Goal: Task Accomplishment & Management: Manage account settings

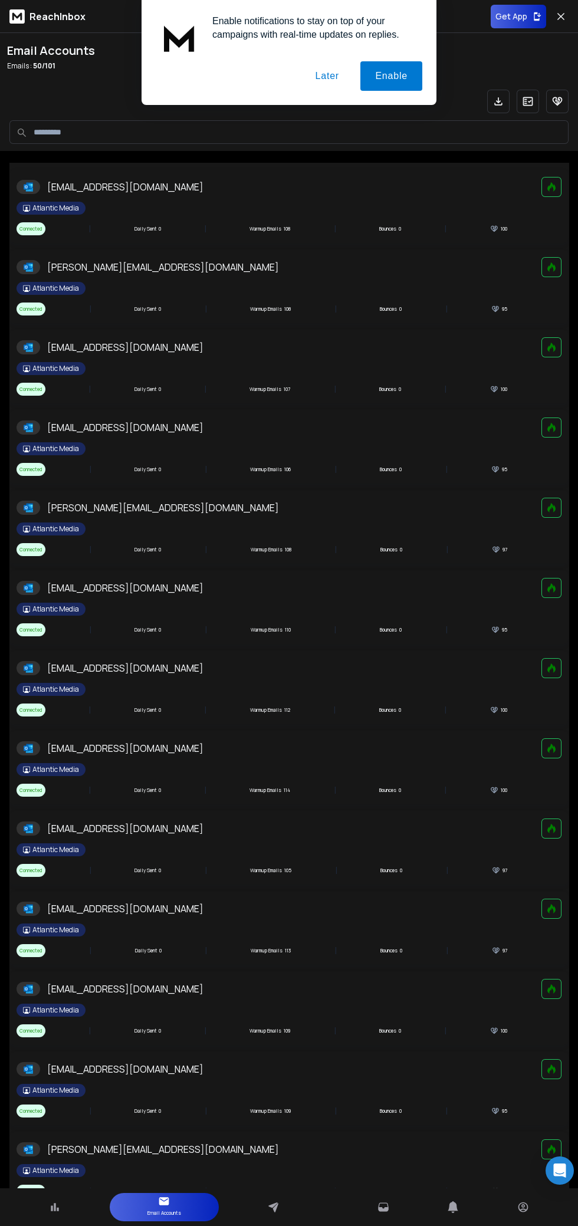
click at [331, 75] on button "Later" at bounding box center [326, 75] width 53 height 29
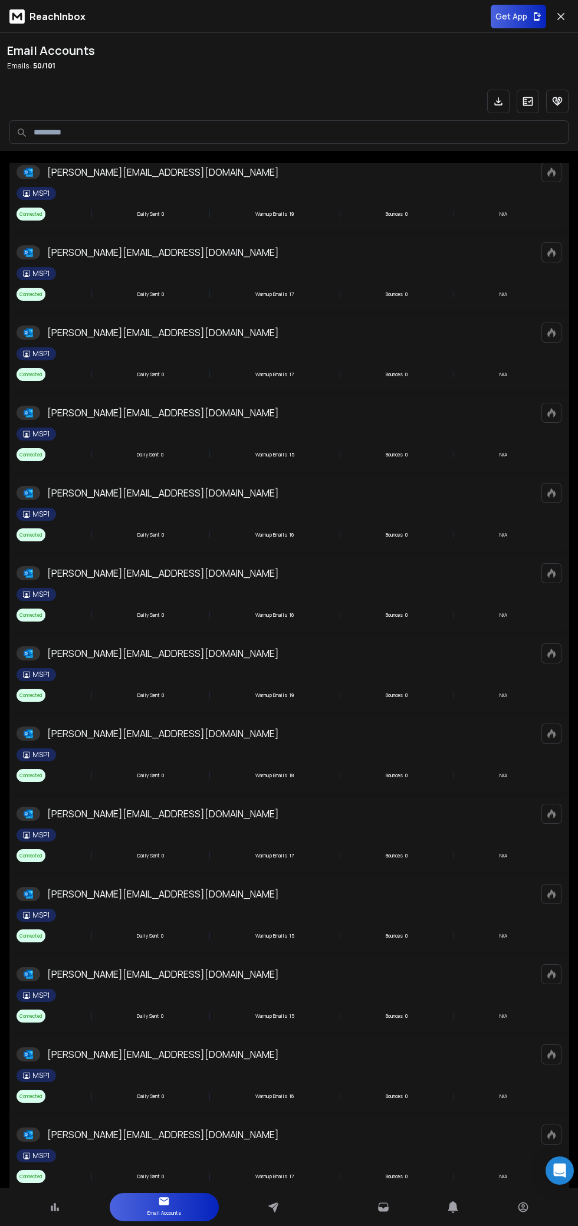
scroll to position [2982, 0]
